Goal: Task Accomplishment & Management: Manage account settings

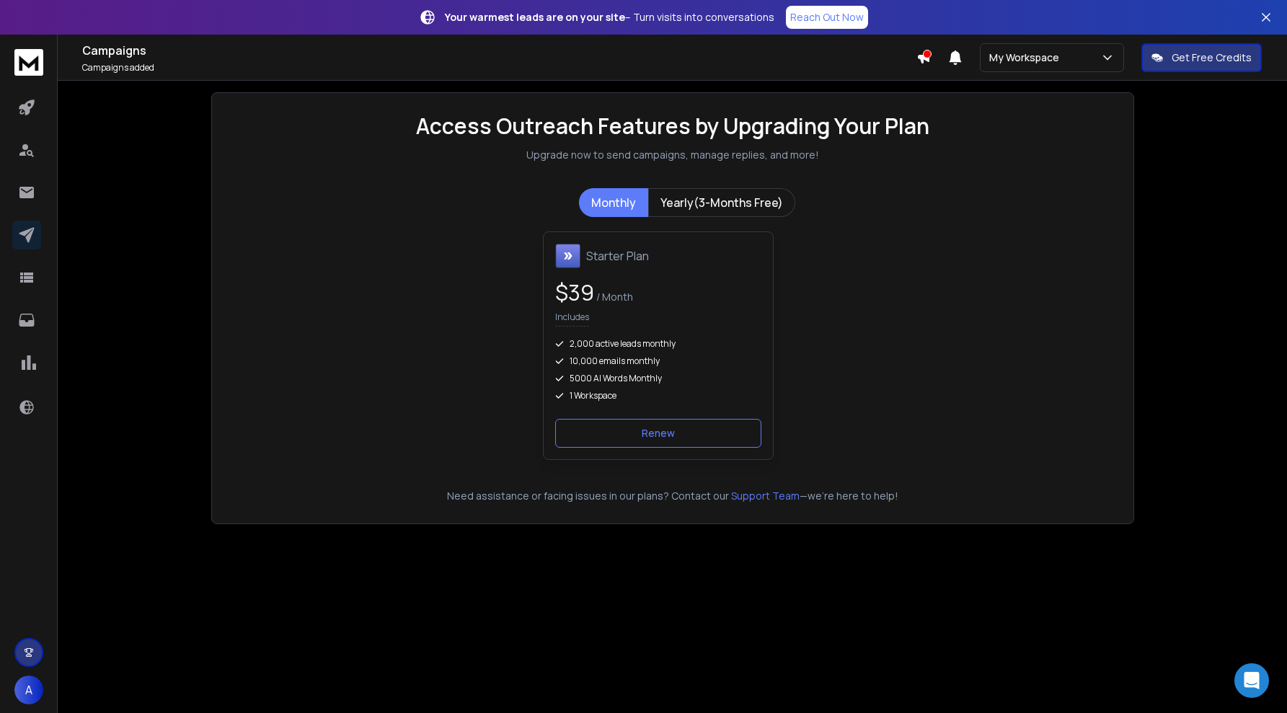
click at [1266, 17] on icon at bounding box center [1265, 17] width 9 height 9
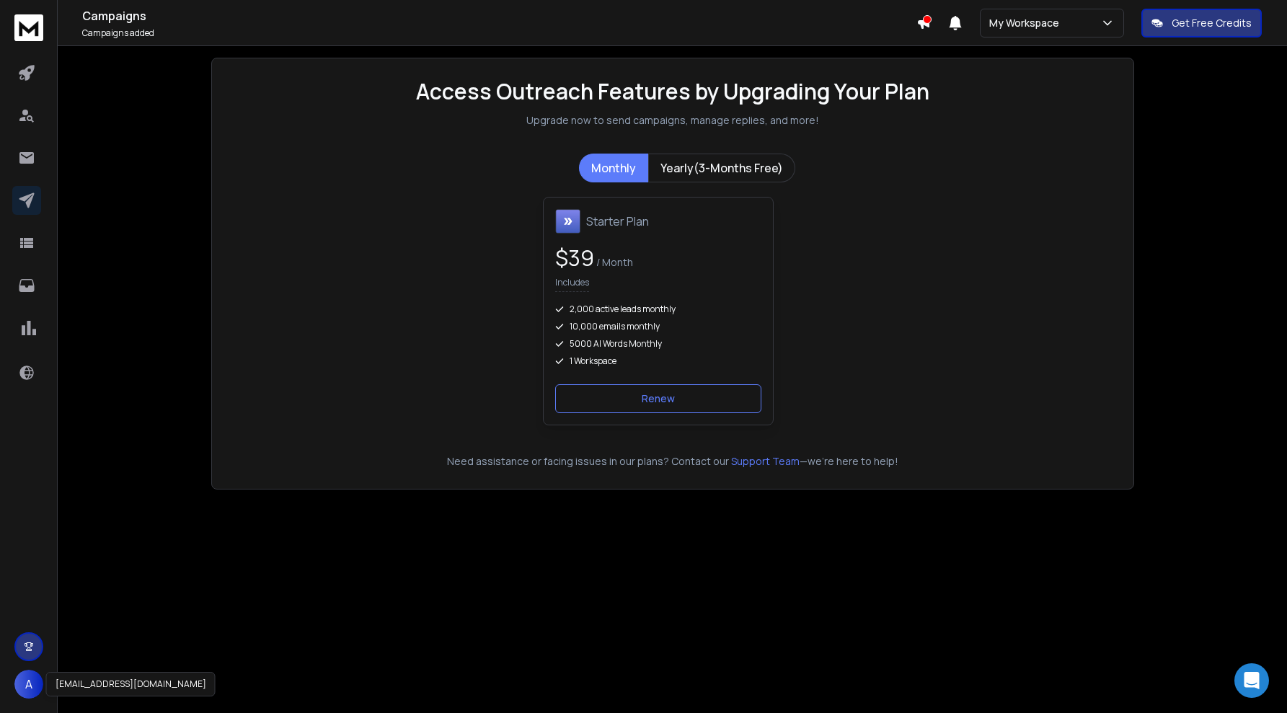
click at [23, 675] on span "A" at bounding box center [28, 684] width 29 height 29
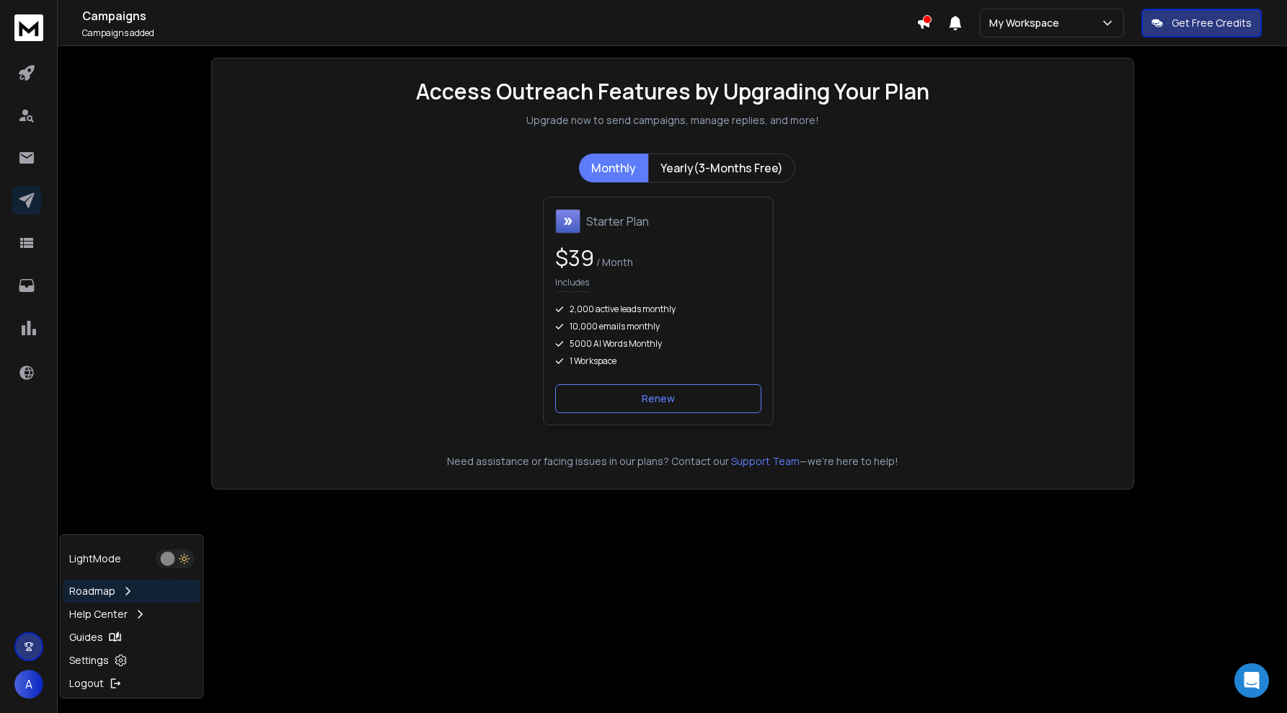
click at [25, 33] on img at bounding box center [28, 27] width 29 height 27
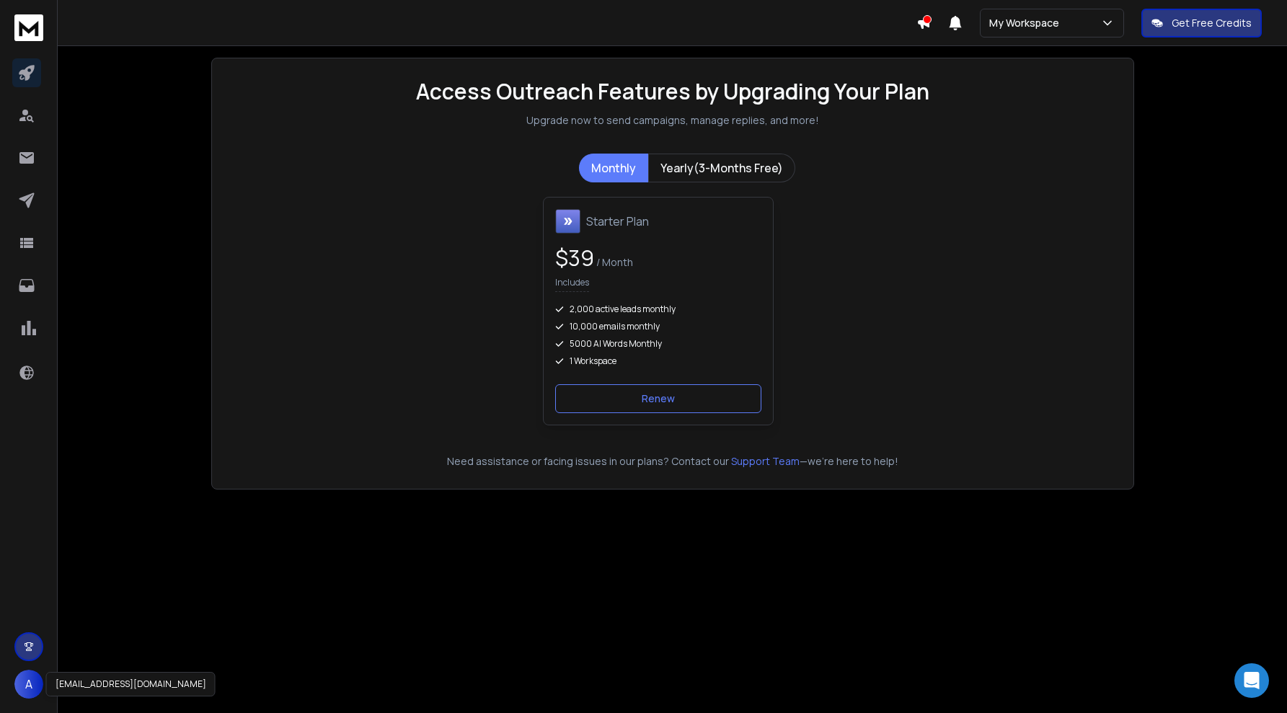
click at [17, 685] on span "A" at bounding box center [28, 684] width 29 height 29
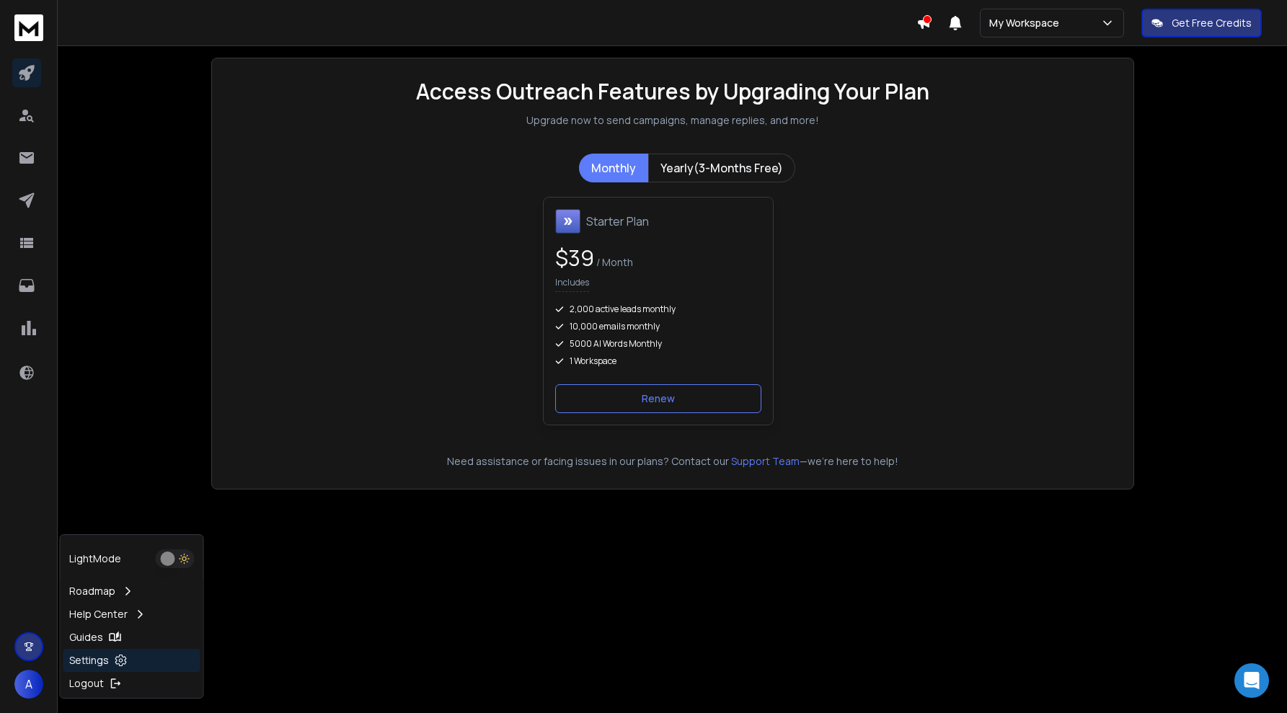
click at [105, 662] on p "Settings" at bounding box center [89, 660] width 40 height 14
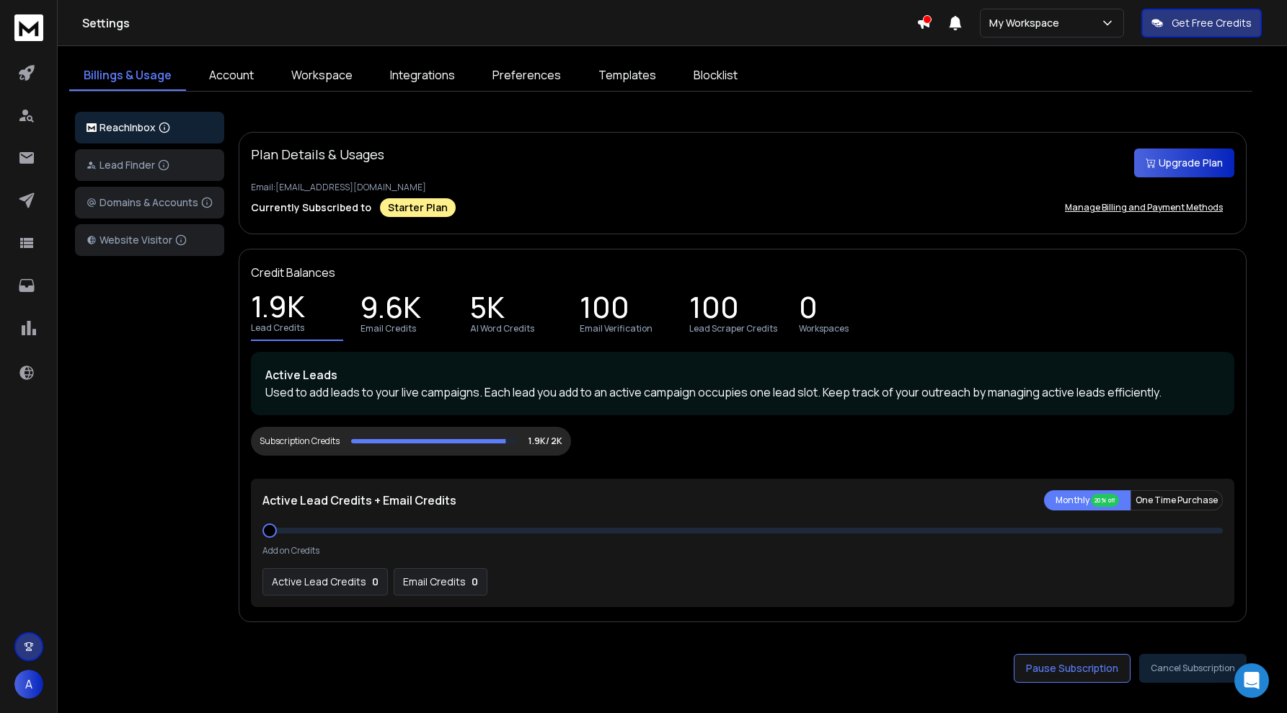
click at [1164, 662] on button "Cancel Subscription" at bounding box center [1192, 668] width 107 height 29
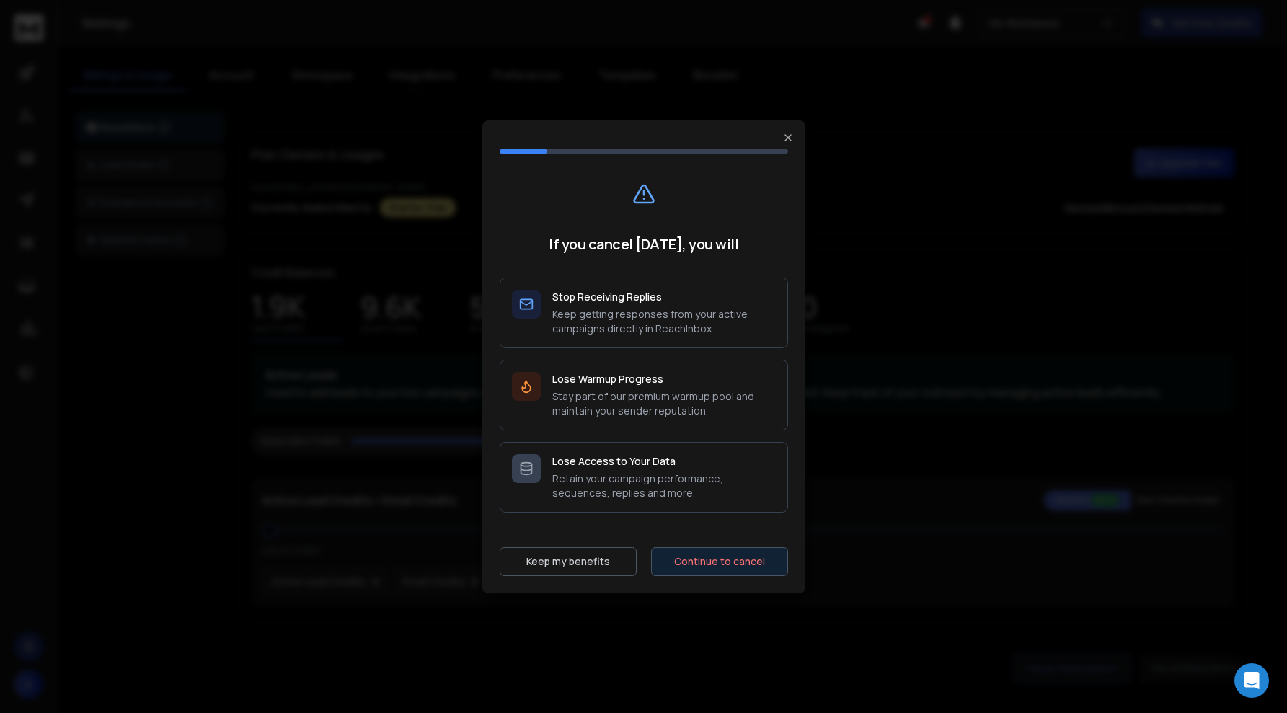
click at [708, 560] on button "Continue to cancel" at bounding box center [719, 561] width 137 height 29
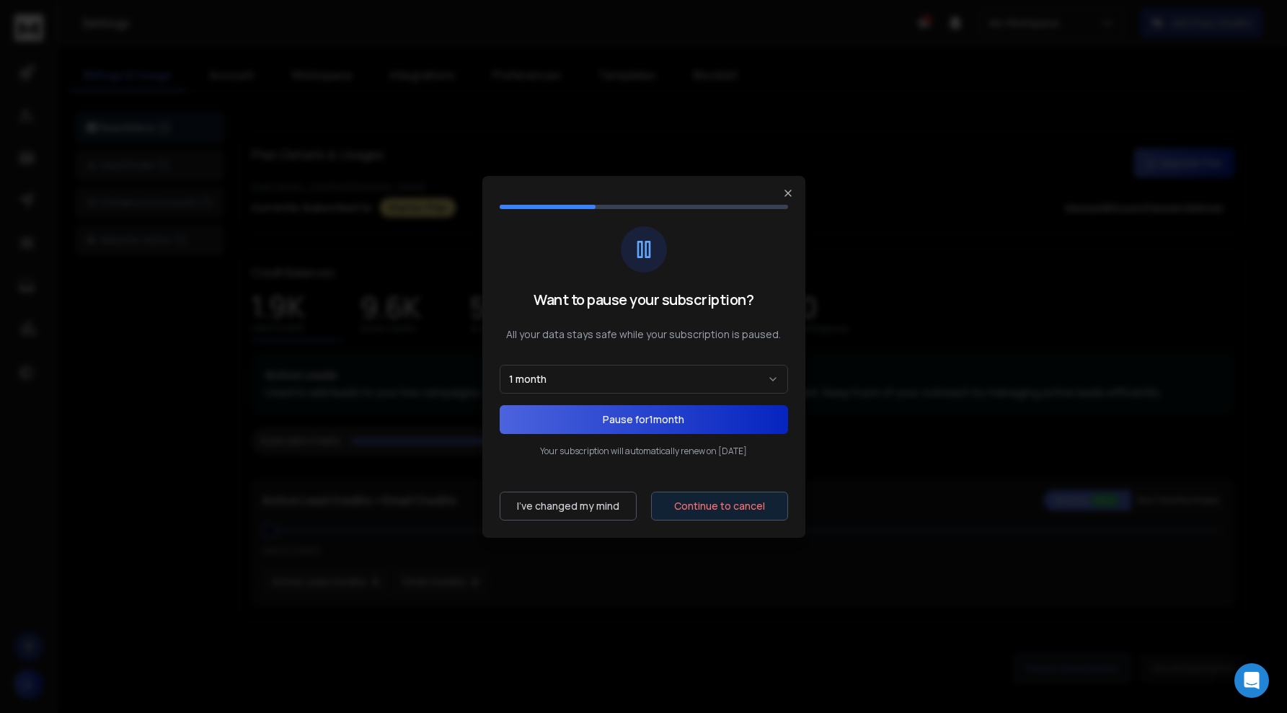
click at [728, 515] on button "Continue to cancel" at bounding box center [719, 506] width 137 height 29
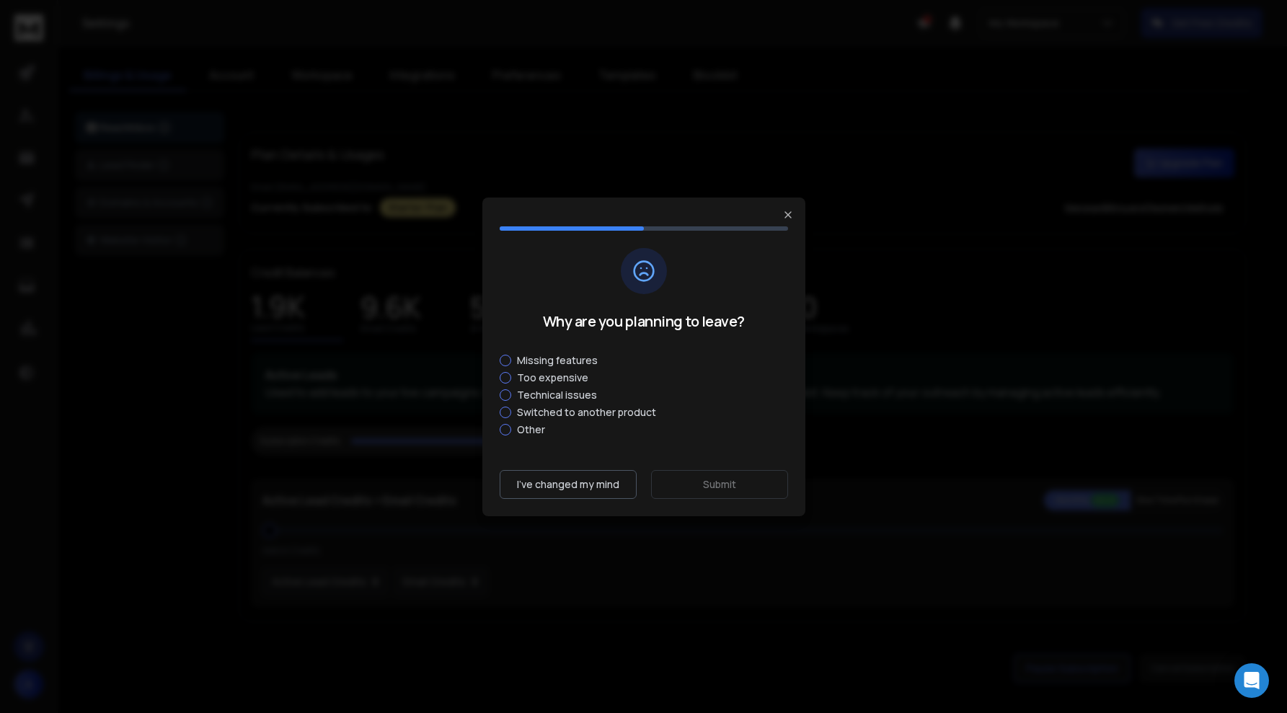
click at [530, 359] on label "Missing features" at bounding box center [652, 360] width 271 height 10
click at [511, 359] on button "Missing features" at bounding box center [505, 361] width 12 height 12
click at [535, 355] on label "Missing features" at bounding box center [652, 360] width 271 height 10
click at [511, 355] on button "Missing features" at bounding box center [505, 361] width 12 height 12
click at [530, 427] on label "Other" at bounding box center [652, 430] width 271 height 10
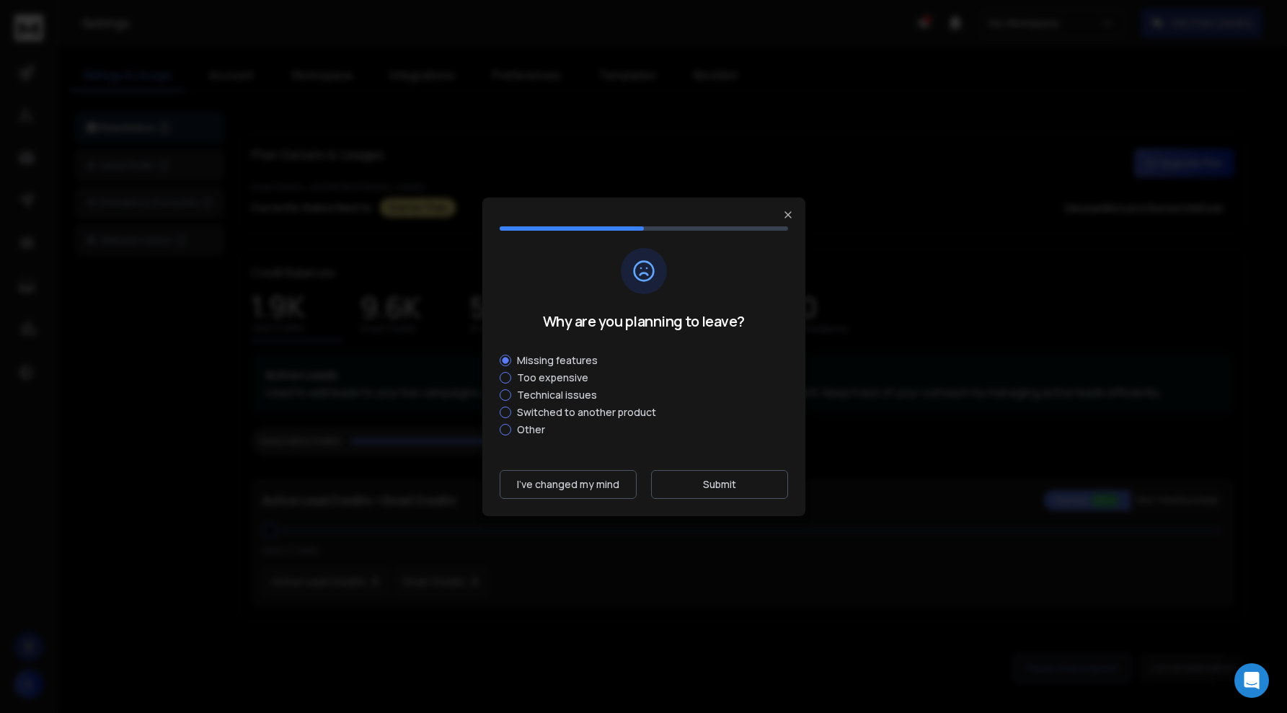
click at [511, 427] on button "Other" at bounding box center [505, 430] width 12 height 12
click at [695, 474] on button "Submit" at bounding box center [719, 484] width 137 height 29
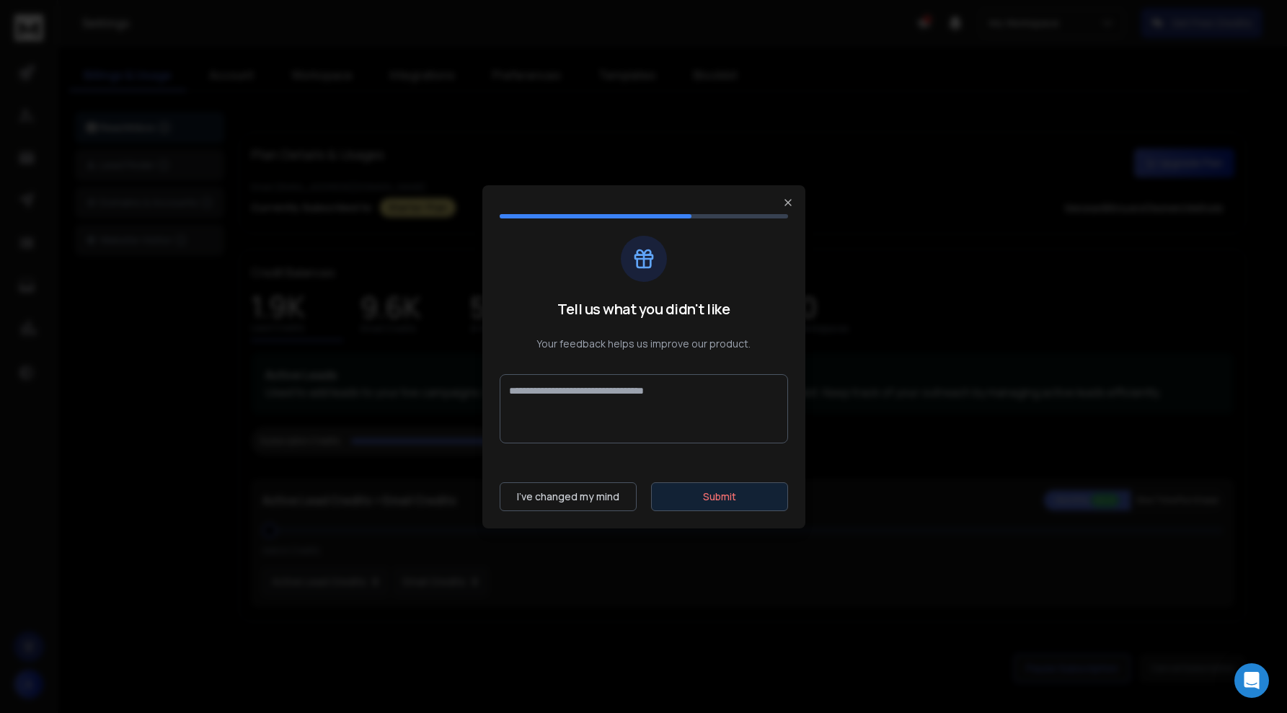
click at [678, 499] on button "Submit" at bounding box center [719, 496] width 137 height 29
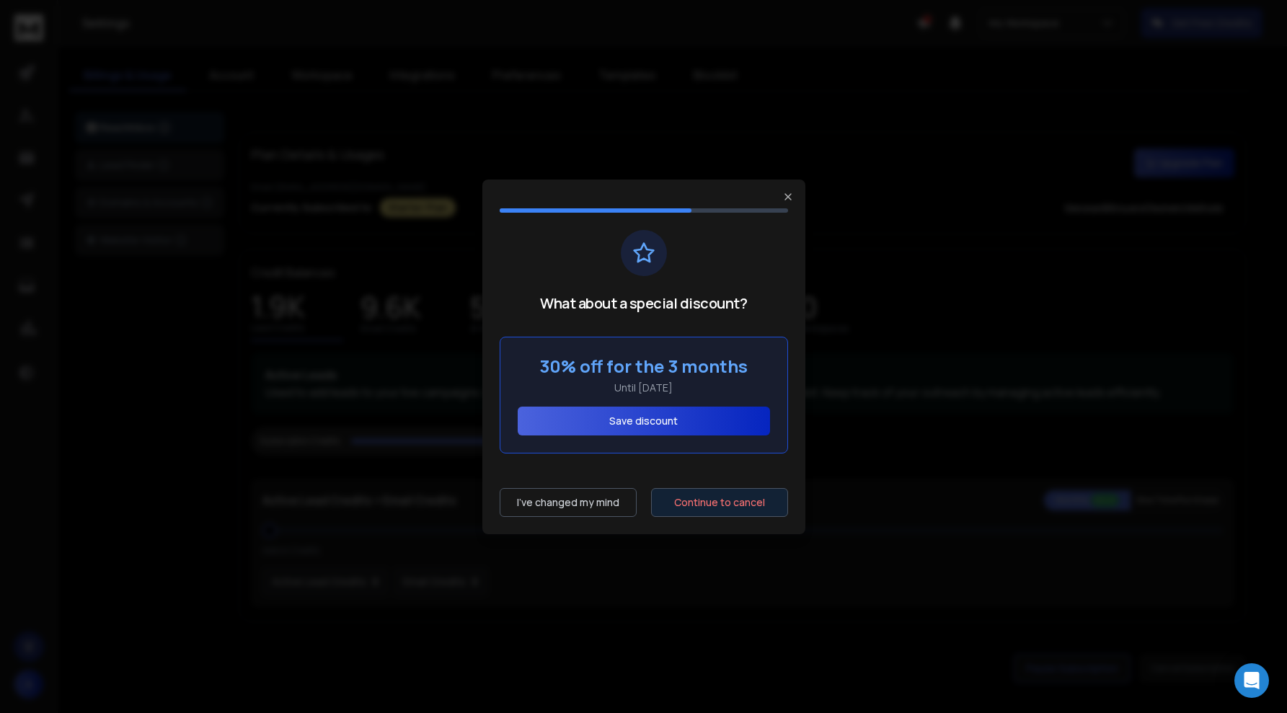
click at [707, 500] on button "Continue to cancel" at bounding box center [719, 502] width 137 height 29
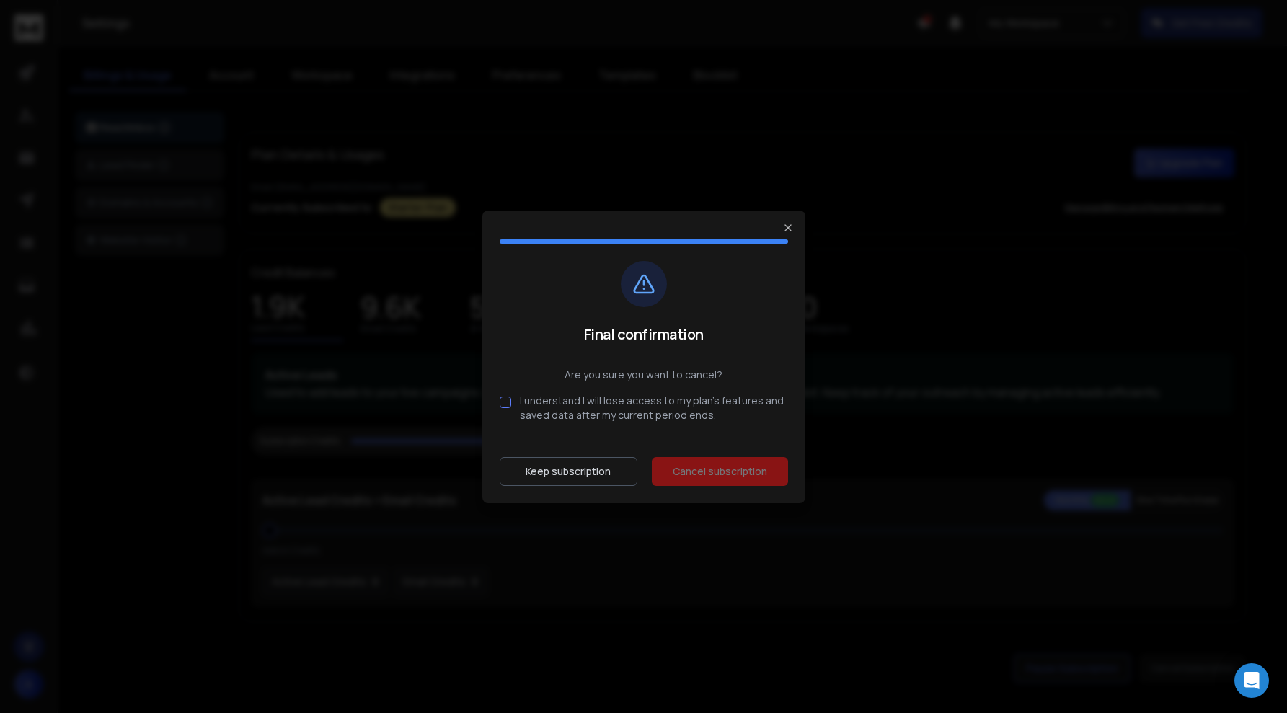
click at [600, 411] on label "I understand I will lose access to my plan's features and saved data after my c…" at bounding box center [654, 408] width 268 height 29
click at [511, 408] on button "I understand I will lose access to my plan's features and saved data after my c…" at bounding box center [505, 402] width 12 height 12
click at [708, 467] on button "Cancel subscription" at bounding box center [720, 471] width 136 height 29
